Goal: Task Accomplishment & Management: Use online tool/utility

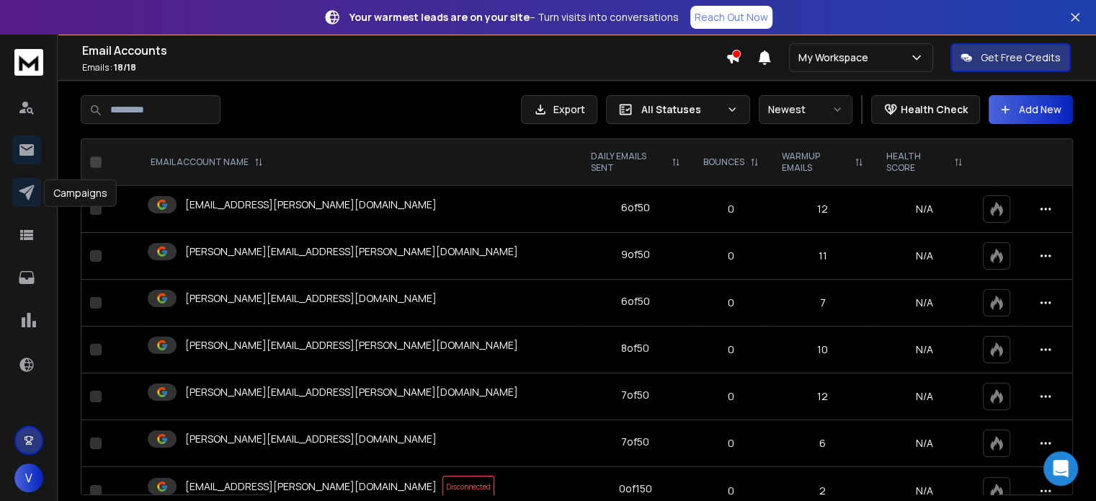
click at [19, 191] on icon at bounding box center [26, 191] width 15 height 15
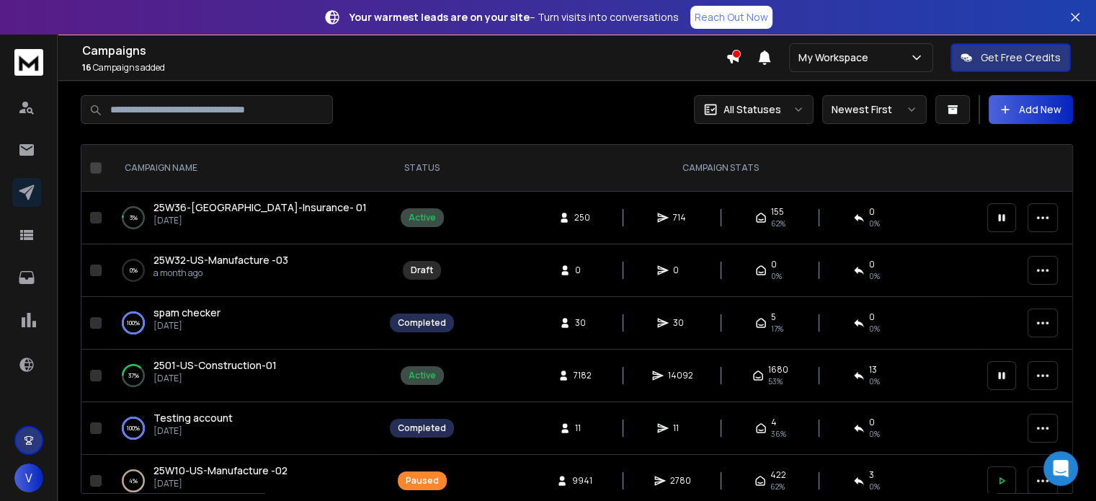
click at [182, 202] on span "25W36-[GEOGRAPHIC_DATA]-Insurance- 01" at bounding box center [259, 207] width 213 height 14
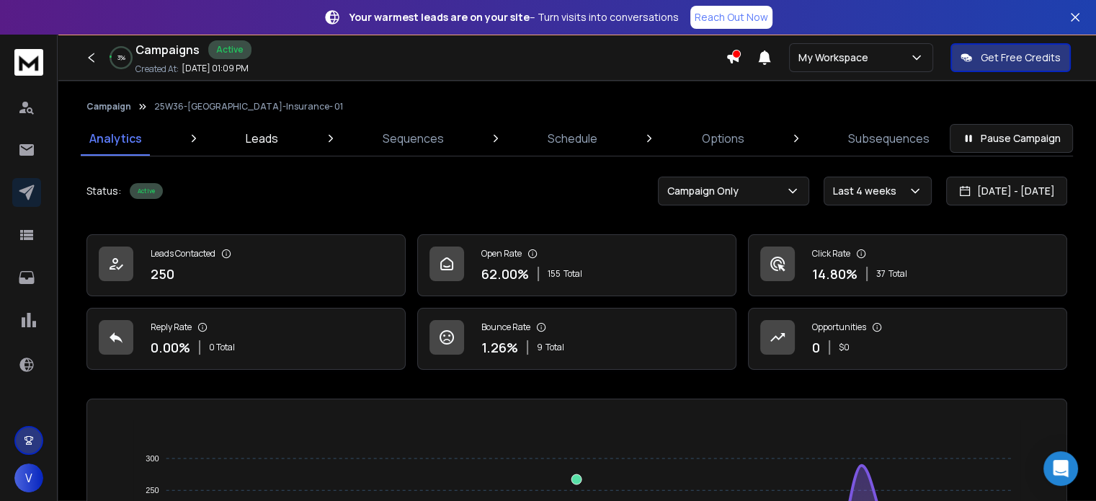
click at [269, 128] on link "Leads" at bounding box center [262, 138] width 50 height 35
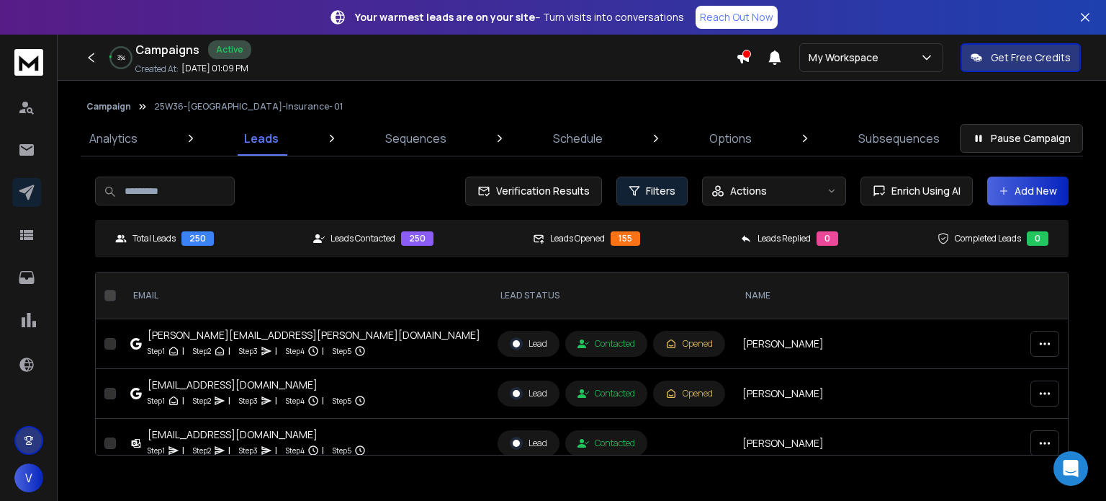
click at [666, 192] on span "Filters" at bounding box center [661, 191] width 30 height 14
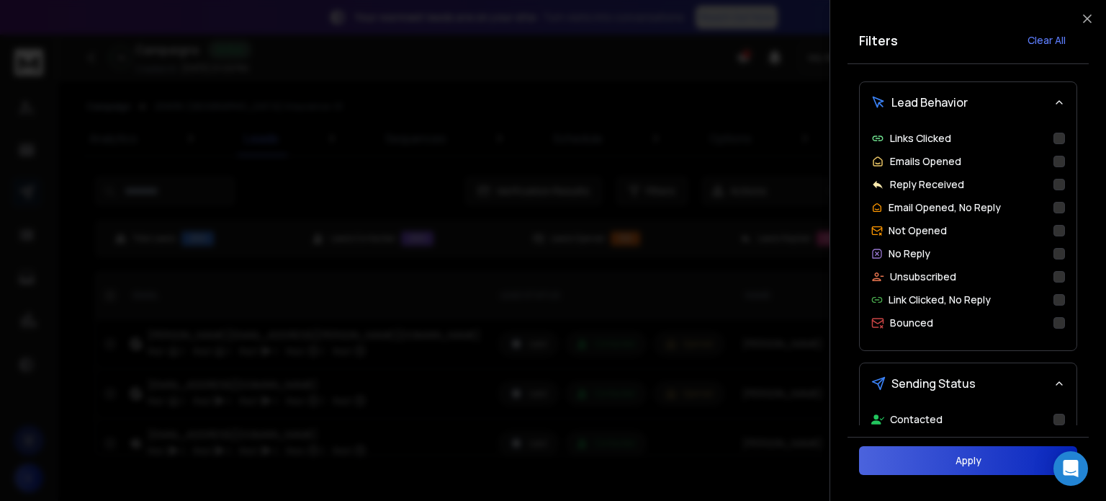
click at [933, 127] on div "Links Clicked Emails Opened Reply Received Email Opened, No Reply Not Opened No…" at bounding box center [968, 236] width 217 height 228
click at [949, 138] on p "Links Clicked" at bounding box center [920, 138] width 61 height 14
click at [1054, 138] on button "Links Clicked" at bounding box center [1060, 139] width 12 height 12
click at [929, 470] on button "Apply" at bounding box center [968, 460] width 218 height 29
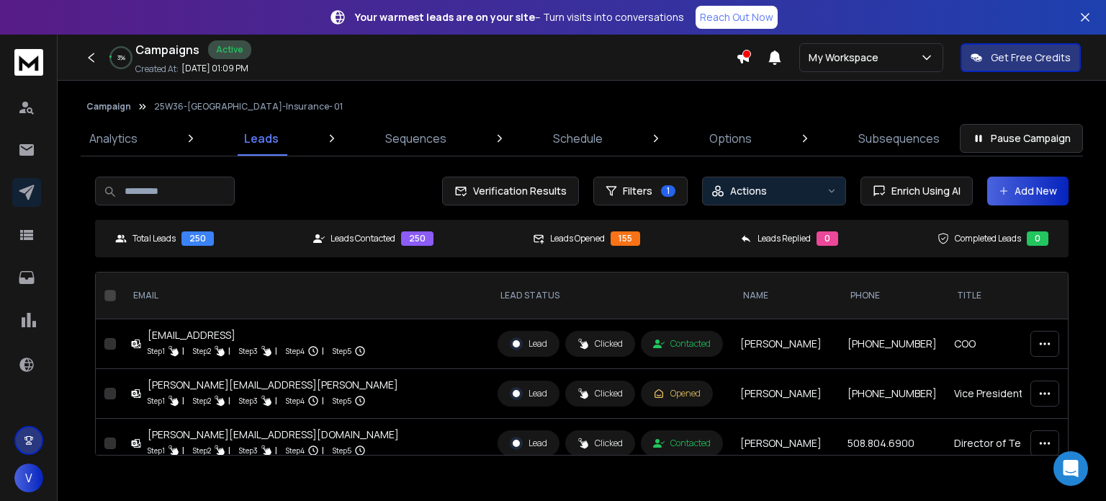
click at [769, 194] on div "Actions" at bounding box center [766, 191] width 109 height 14
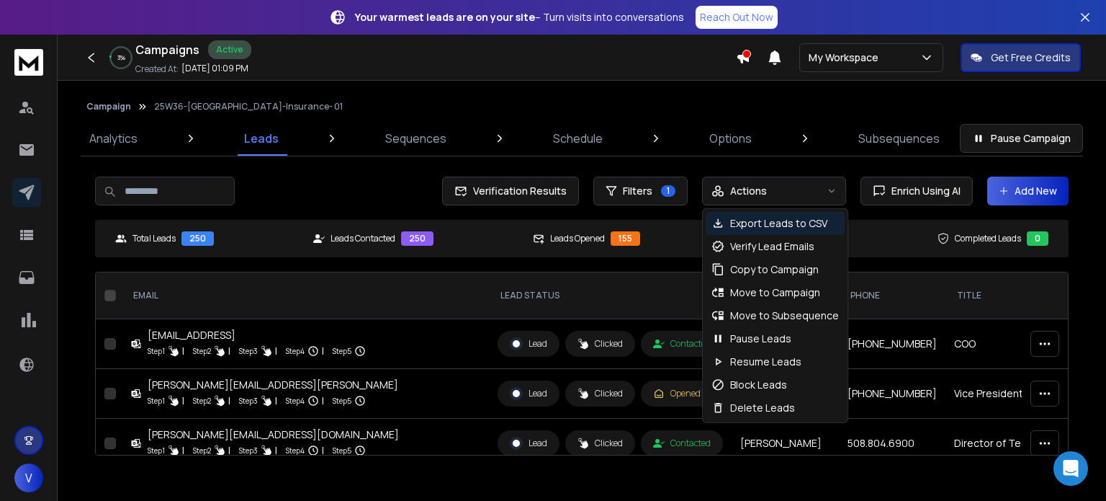
click at [765, 217] on p "Export Leads to CSV" at bounding box center [778, 223] width 97 height 14
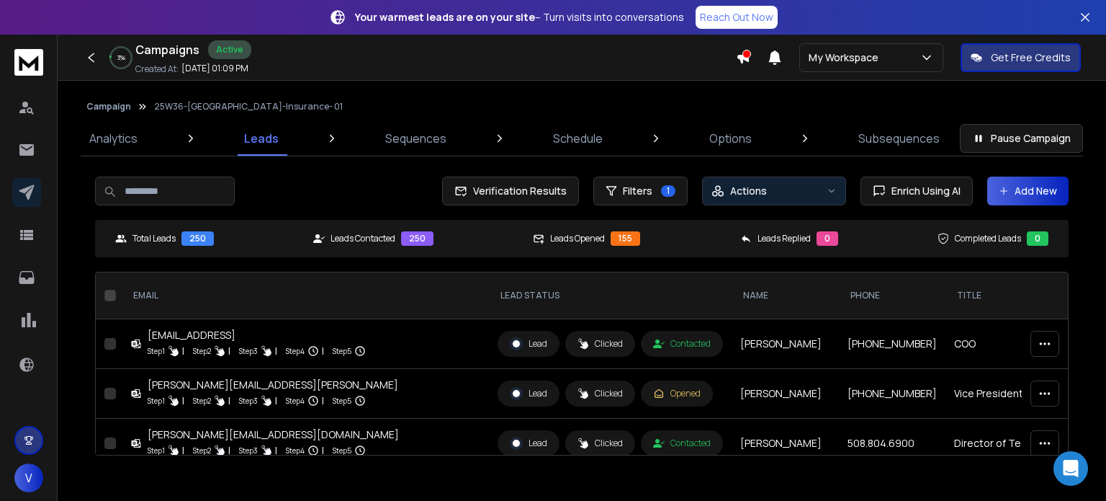
click at [780, 189] on div "Actions" at bounding box center [766, 191] width 109 height 14
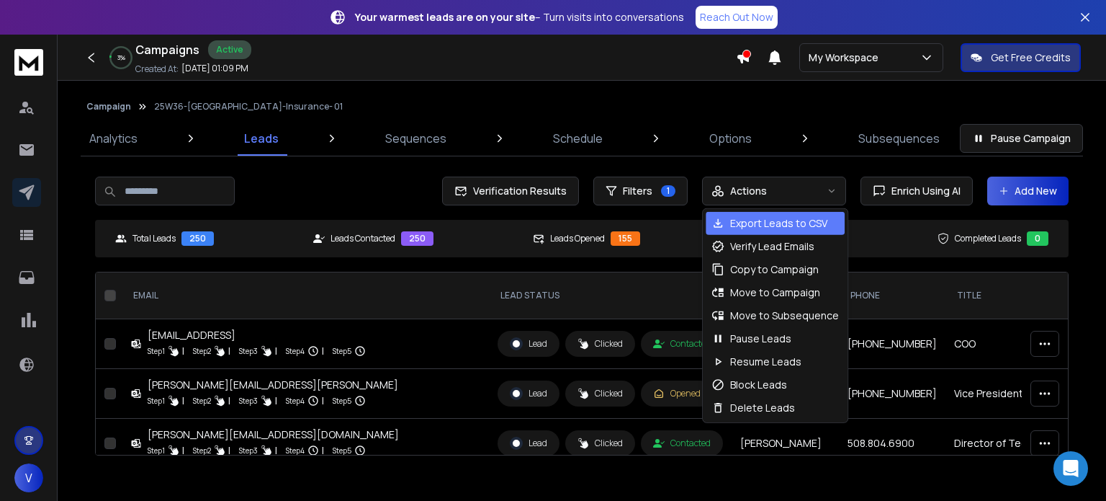
click at [787, 223] on p "Export Leads to CSV" at bounding box center [778, 223] width 97 height 14
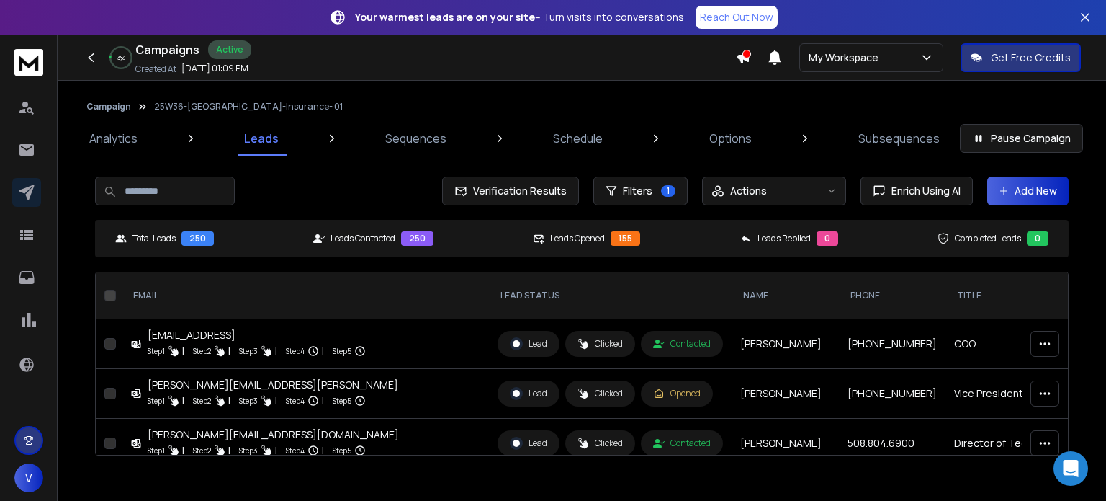
click at [653, 72] on div "3 % Campaigns Active Created At: [DATE] 01:09 PM My Workspace Get Free Credits" at bounding box center [553, 58] width 1106 height 46
click at [35, 189] on icon at bounding box center [26, 192] width 17 height 17
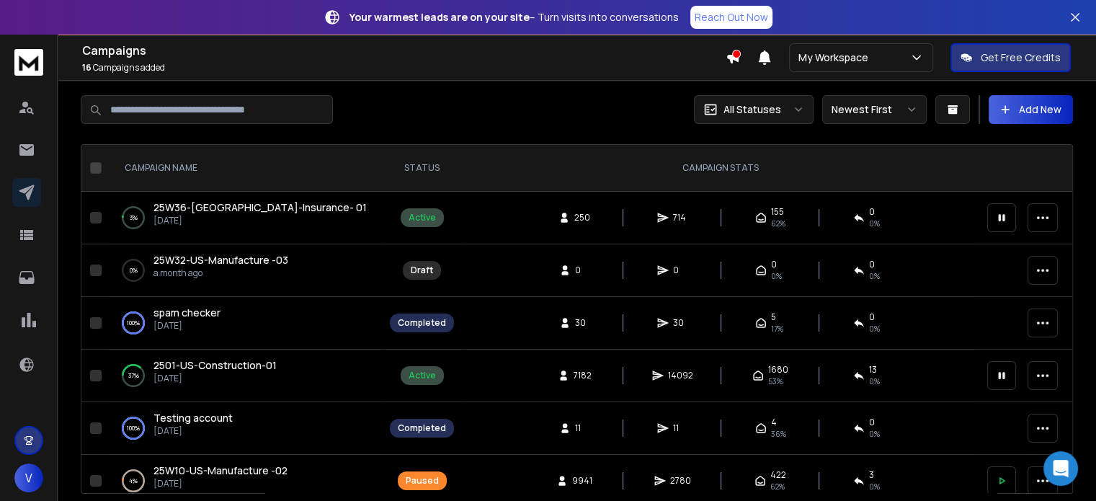
click at [266, 206] on span "25W36-[GEOGRAPHIC_DATA]-Insurance- 01" at bounding box center [259, 207] width 213 height 14
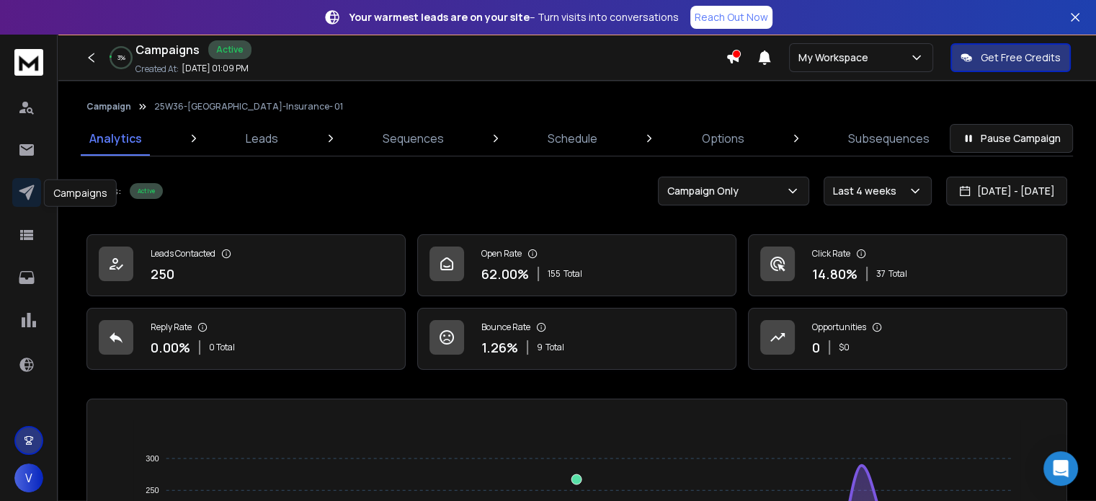
click at [19, 194] on icon at bounding box center [26, 192] width 17 height 17
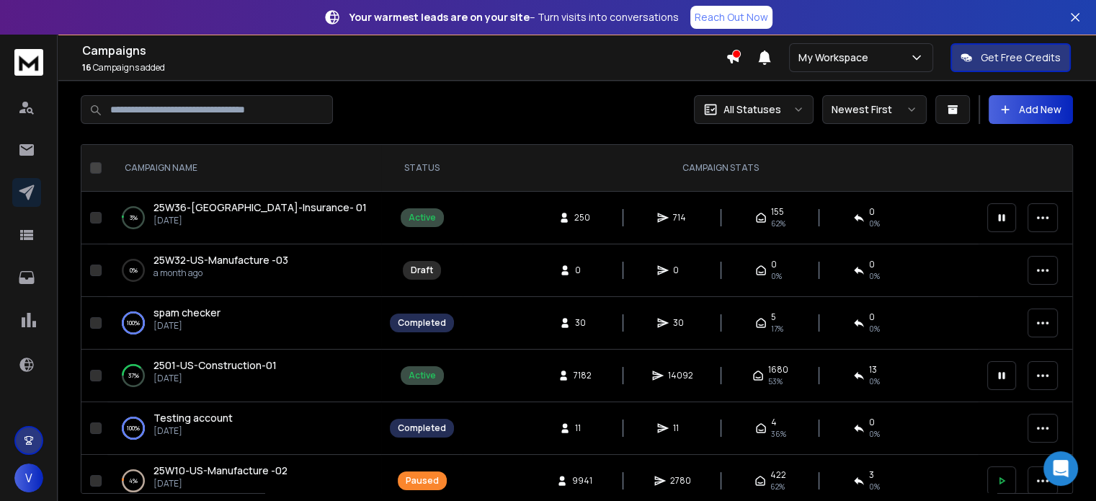
click at [225, 363] on span "2501-US-Construction-01" at bounding box center [214, 365] width 123 height 14
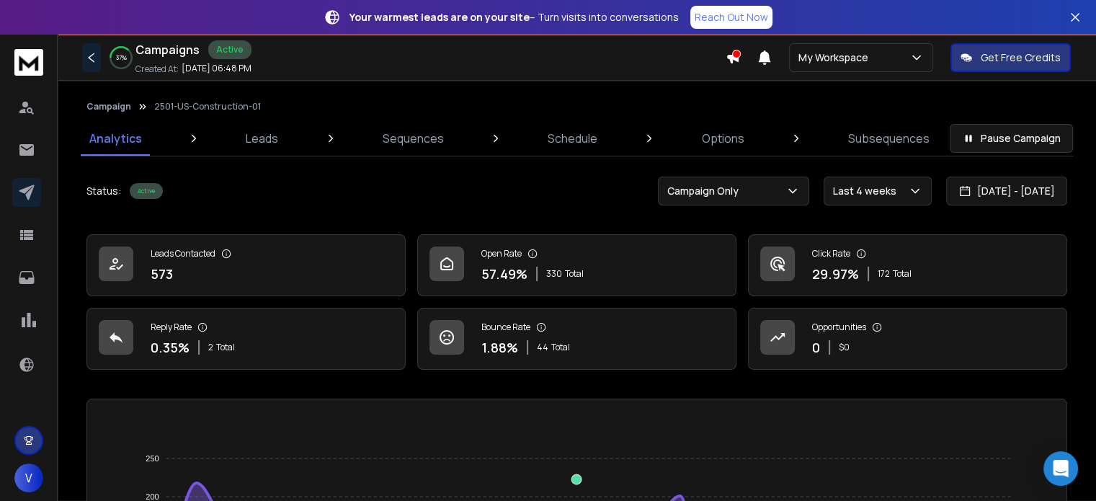
click at [91, 55] on icon at bounding box center [91, 57] width 6 height 9
